Goal: Task Accomplishment & Management: Manage account settings

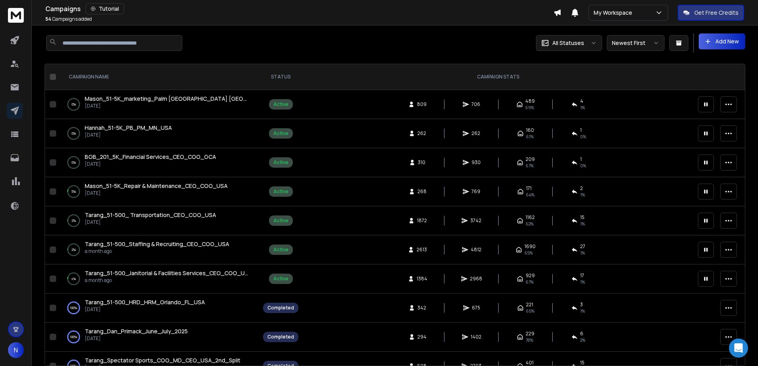
drag, startPoint x: 0, startPoint y: 258, endPoint x: 13, endPoint y: 253, distance: 13.7
click at [0, 258] on div "N" at bounding box center [16, 183] width 32 height 366
